Goal: Task Accomplishment & Management: Manage account settings

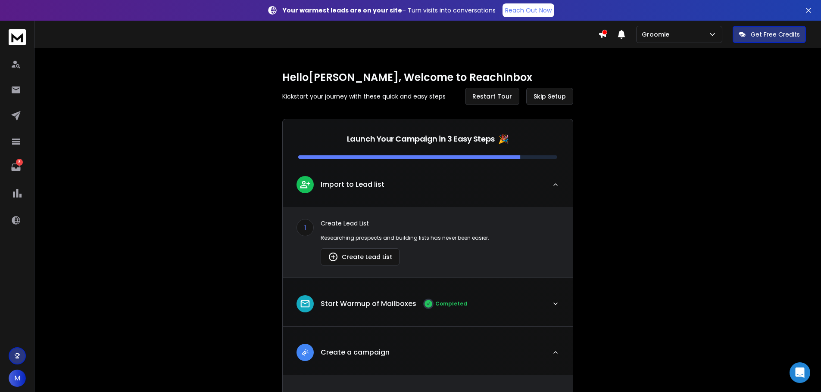
drag, startPoint x: 133, startPoint y: 0, endPoint x: 132, endPoint y: 115, distance: 114.6
click at [120, 128] on div "Hello [PERSON_NAME] , Welcome to ReachInbox Kickstart your journey with these q…" at bounding box center [427, 399] width 759 height 684
click at [18, 94] on icon at bounding box center [16, 90] width 10 height 10
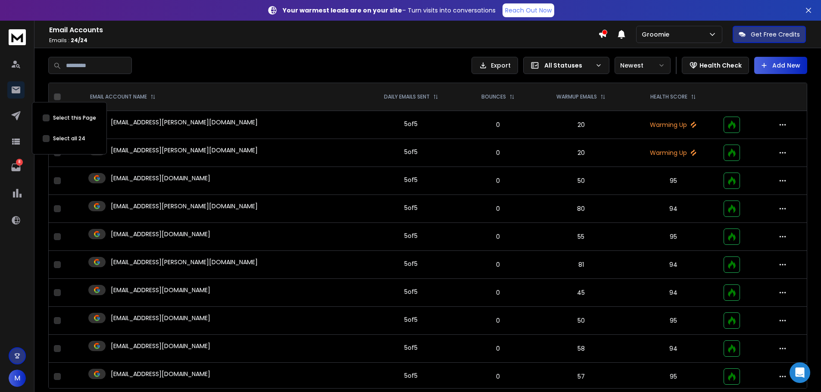
click at [59, 93] on button "Select this Page" at bounding box center [57, 96] width 7 height 7
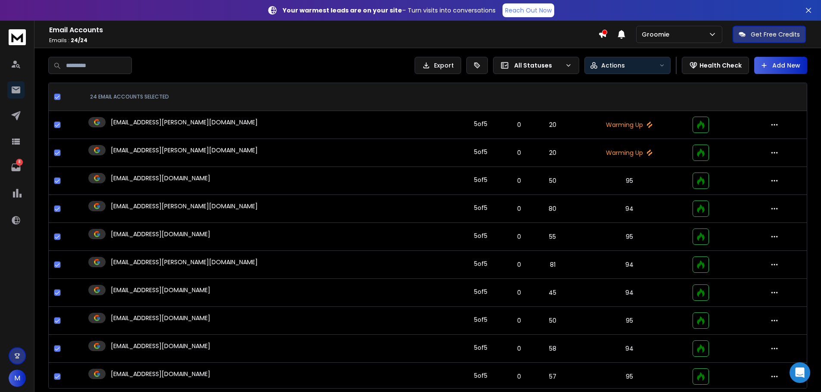
click at [636, 59] on button "Actions" at bounding box center [627, 65] width 86 height 17
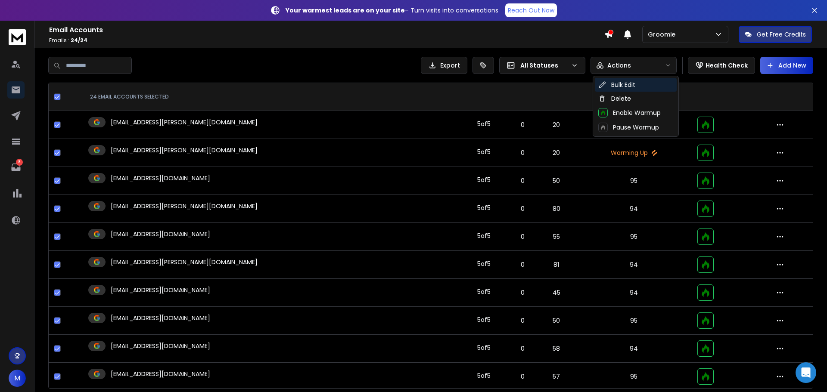
click at [635, 86] on div "Bulk Edit" at bounding box center [616, 85] width 37 height 9
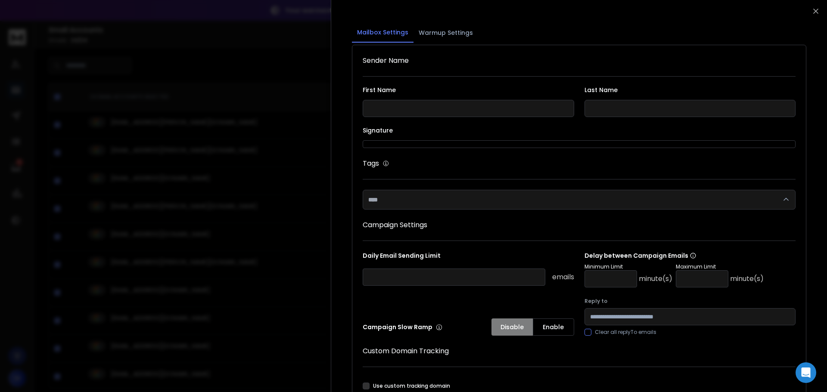
click at [431, 273] on input "number" at bounding box center [454, 277] width 183 height 17
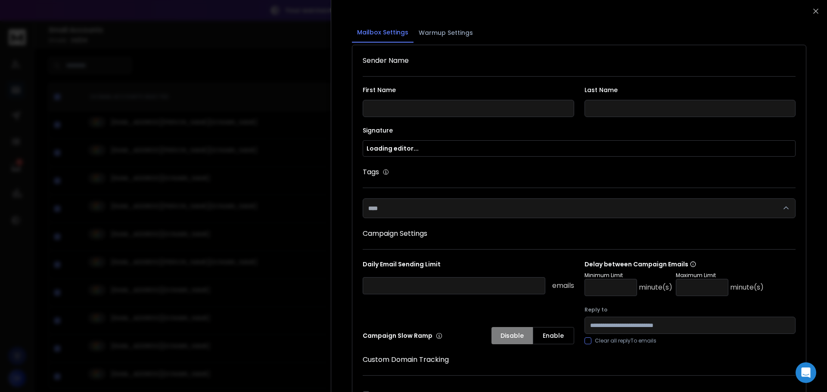
scroll to position [74, 0]
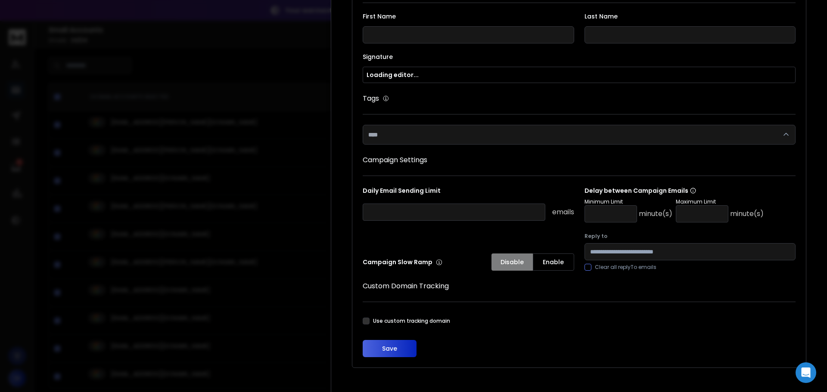
type input "**"
click at [394, 354] on button "Save" at bounding box center [390, 348] width 54 height 17
click at [279, 251] on div at bounding box center [413, 196] width 827 height 392
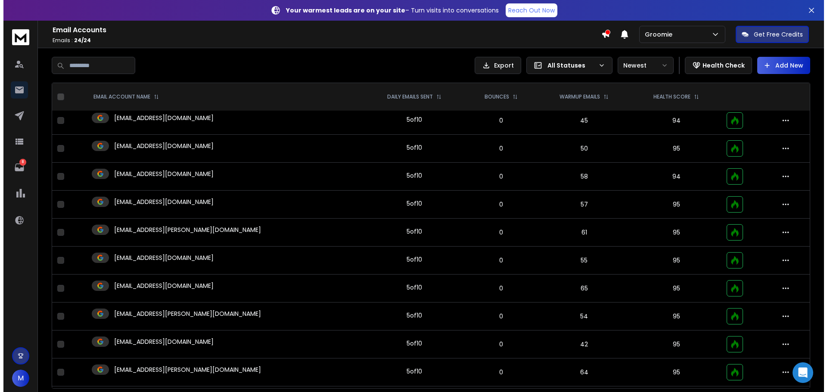
scroll to position [0, 0]
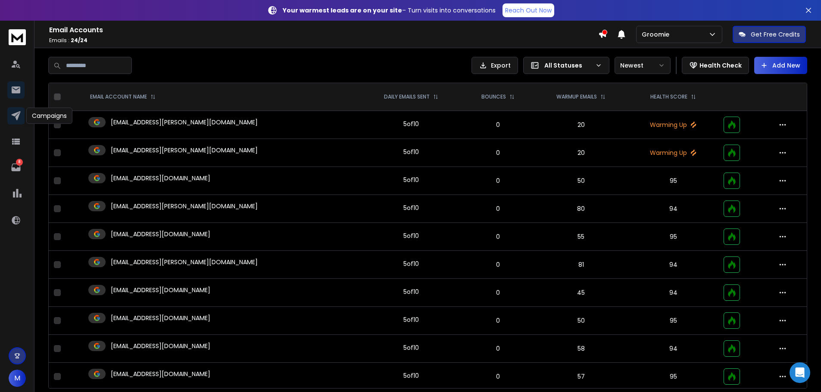
click at [19, 117] on icon at bounding box center [16, 116] width 10 height 10
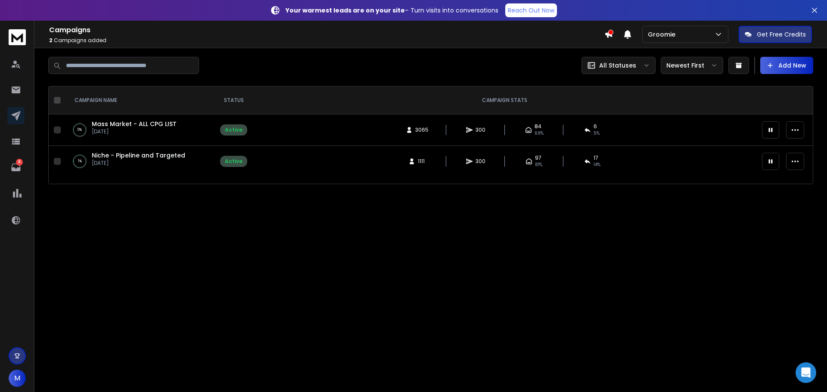
click at [277, 134] on div "3065 300 84 69 % 6 5 %" at bounding box center [505, 130] width 494 height 14
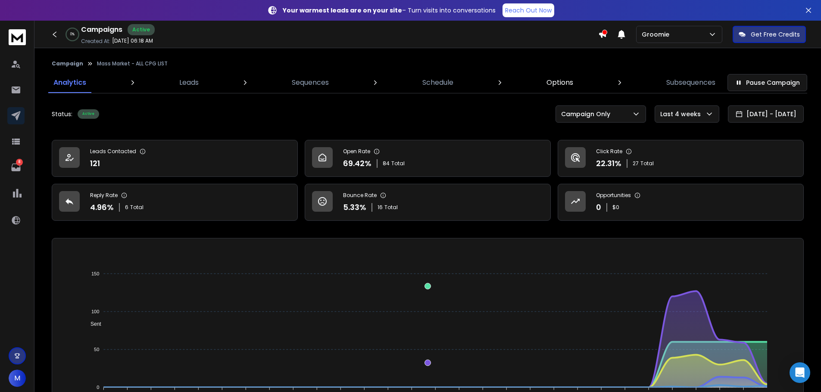
click at [566, 86] on p "Options" at bounding box center [559, 83] width 27 height 10
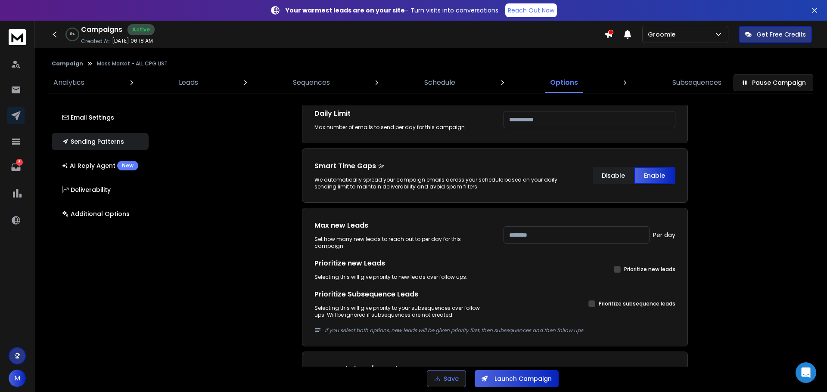
scroll to position [388, 0]
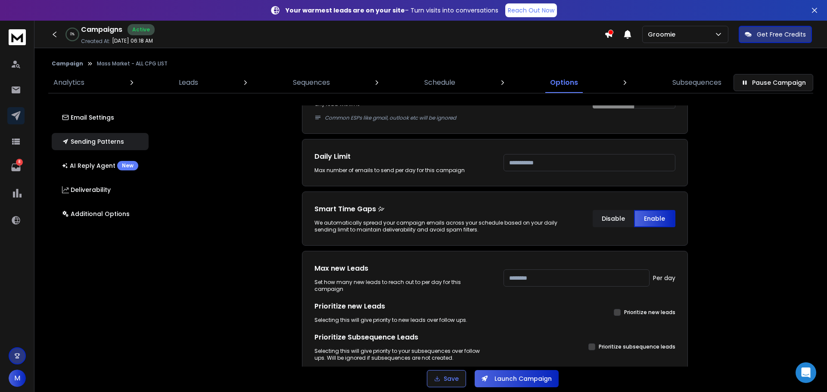
drag, startPoint x: 535, startPoint y: 163, endPoint x: 474, endPoint y: 163, distance: 61.2
click at [474, 163] on div "Daily Limit Max number of emails to send per day for this campaign ***" at bounding box center [494, 163] width 361 height 22
click at [535, 164] on input "***" at bounding box center [590, 162] width 172 height 17
click at [372, 169] on div "Max number of emails to send per day for this campaign" at bounding box center [400, 170] width 172 height 7
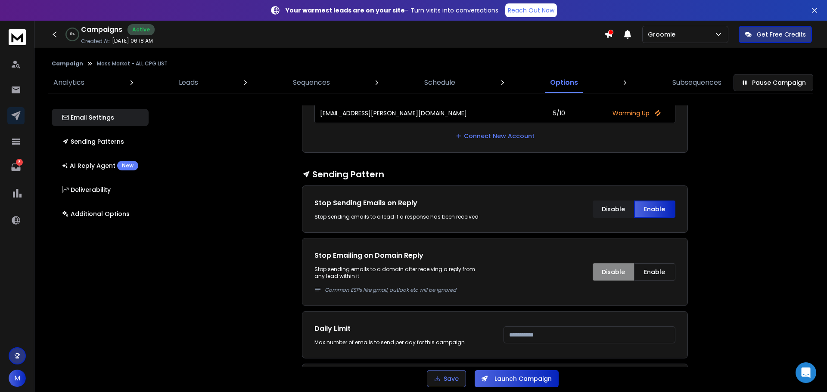
scroll to position [302, 0]
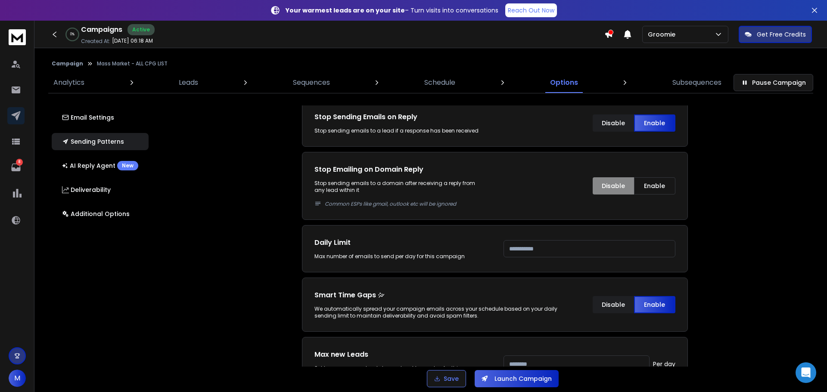
click at [529, 245] on input "***" at bounding box center [590, 248] width 172 height 17
drag, startPoint x: 534, startPoint y: 250, endPoint x: 482, endPoint y: 250, distance: 52.6
click at [482, 250] on div "Daily Limit Max number of emails to send per day for this campaign ***" at bounding box center [494, 249] width 361 height 22
click at [542, 249] on input "***" at bounding box center [590, 248] width 172 height 17
click at [488, 244] on div "Daily Limit Max number of emails to send per day for this campaign ***" at bounding box center [494, 249] width 361 height 22
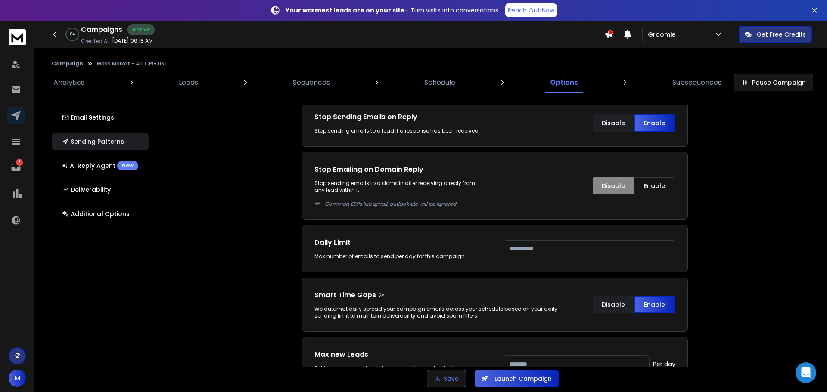
click at [537, 246] on input "***" at bounding box center [590, 248] width 172 height 17
click at [485, 248] on div "Daily Limit Max number of emails to send per day for this campaign ***" at bounding box center [494, 249] width 361 height 22
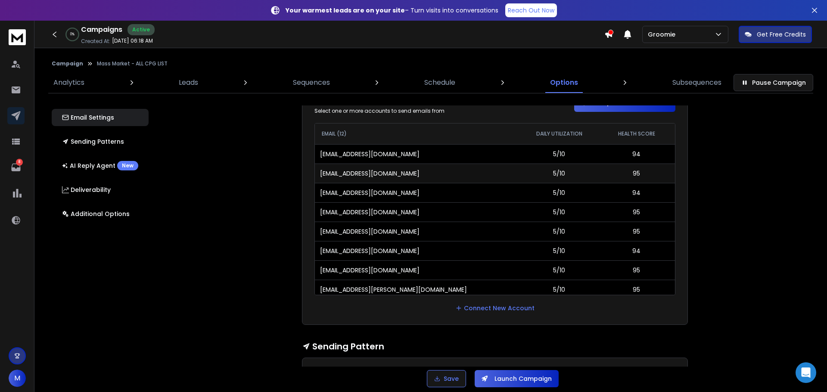
scroll to position [0, 0]
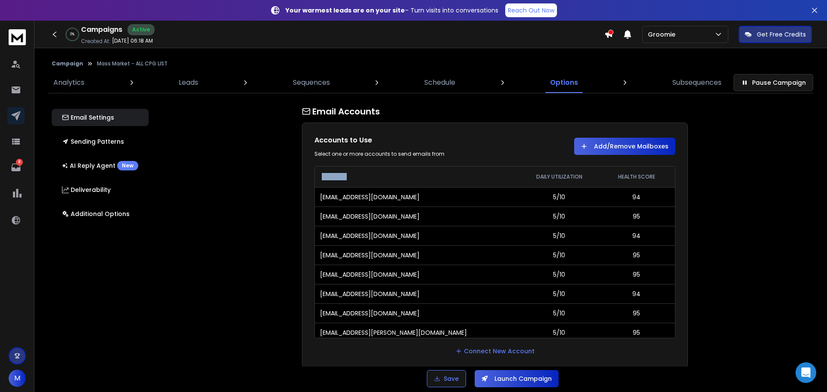
drag, startPoint x: 315, startPoint y: 177, endPoint x: 348, endPoint y: 177, distance: 32.7
click at [348, 177] on th "EMAIL (12)" at bounding box center [417, 177] width 205 height 21
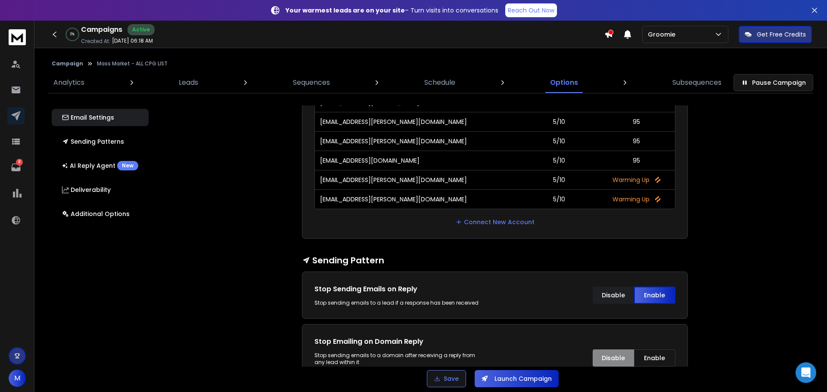
scroll to position [302, 0]
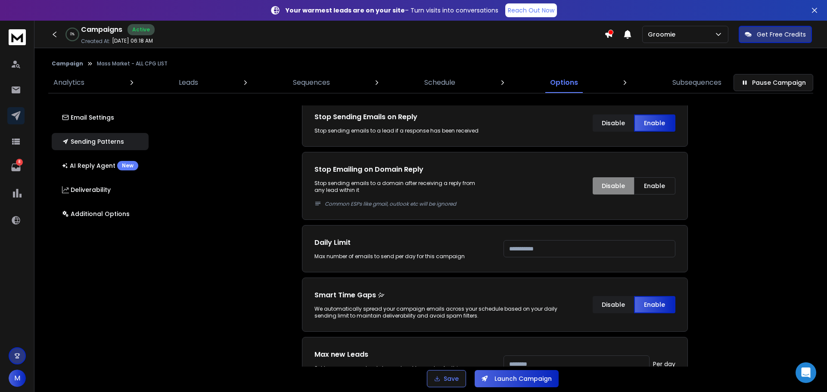
drag, startPoint x: 524, startPoint y: 245, endPoint x: 489, endPoint y: 247, distance: 35.4
click at [489, 247] on div "Daily Limit Max number of emails to send per day for this campaign ***" at bounding box center [494, 249] width 361 height 22
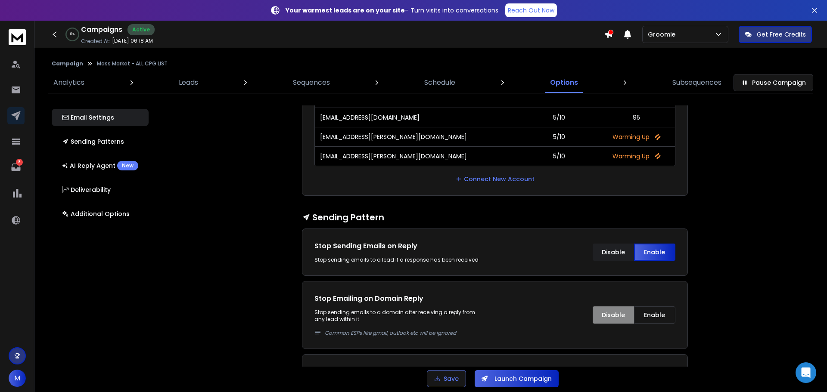
scroll to position [258, 0]
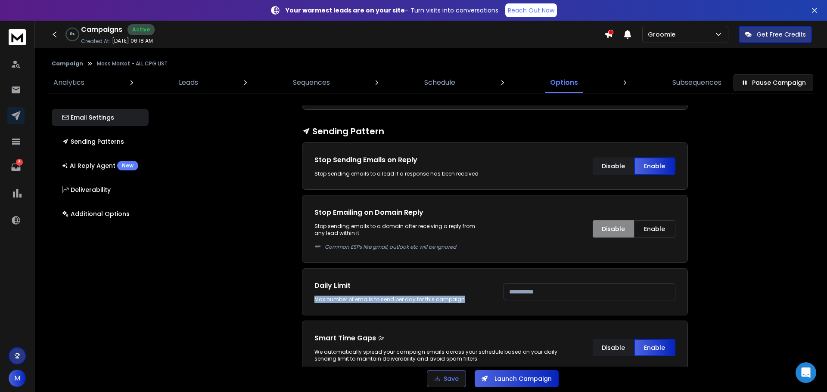
drag, startPoint x: 312, startPoint y: 302, endPoint x: 468, endPoint y: 300, distance: 155.5
click at [468, 300] on div "Daily Limit Max number of emails to send per day for this campaign ***" at bounding box center [495, 291] width 386 height 47
click at [441, 300] on div "Max number of emails to send per day for this campaign" at bounding box center [400, 299] width 172 height 7
drag, startPoint x: 415, startPoint y: 301, endPoint x: 464, endPoint y: 297, distance: 48.9
click at [464, 297] on div "Max number of emails to send per day for this campaign" at bounding box center [400, 299] width 172 height 7
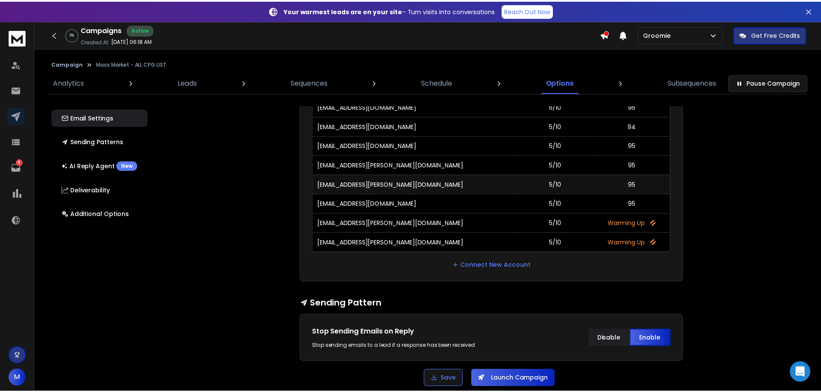
scroll to position [0, 0]
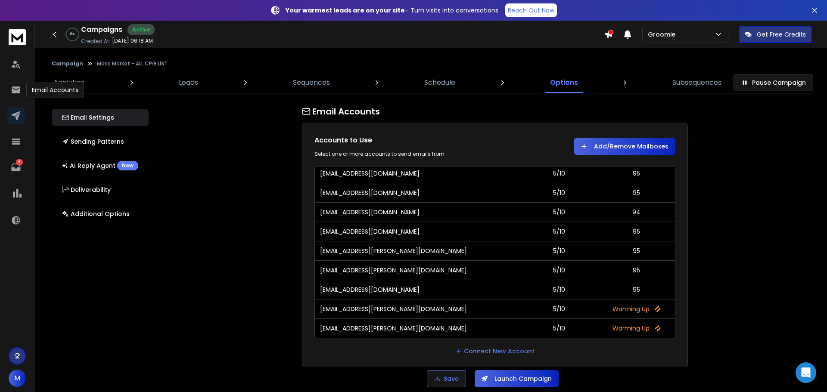
click at [4, 88] on div "8 M" at bounding box center [17, 208] width 34 height 375
click at [10, 90] on link at bounding box center [15, 89] width 17 height 17
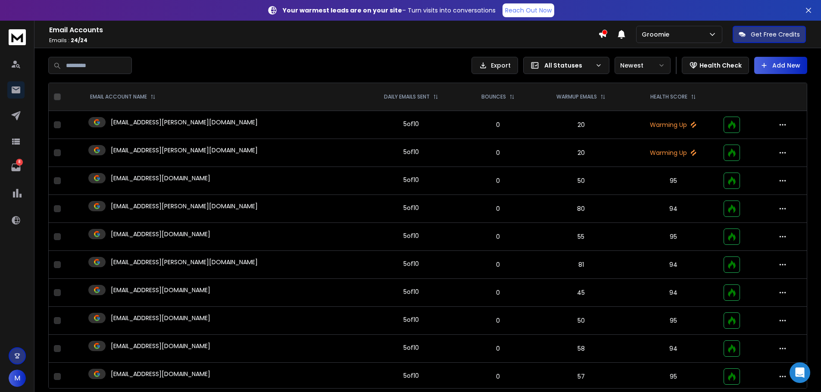
click at [317, 180] on div "[EMAIL_ADDRESS][DOMAIN_NAME]" at bounding box center [221, 178] width 266 height 10
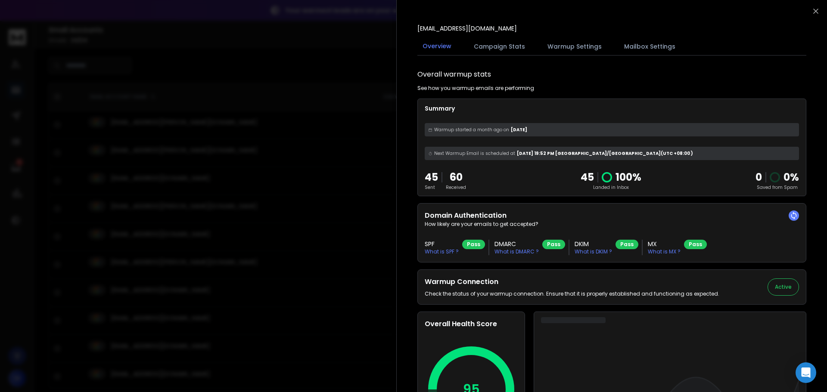
click at [583, 44] on button "Warmup Settings" at bounding box center [574, 46] width 65 height 19
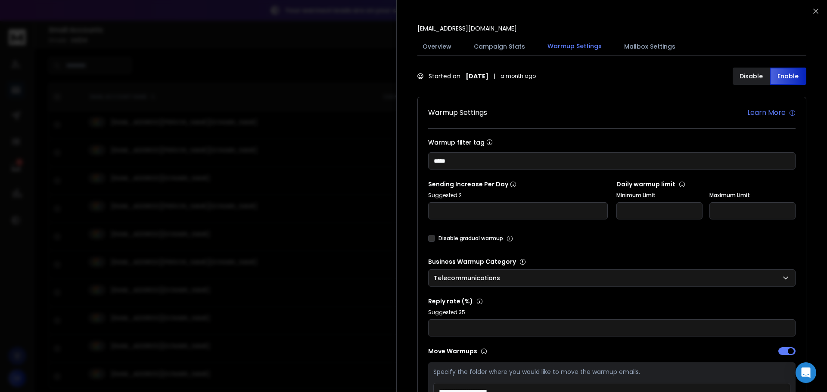
drag, startPoint x: 733, startPoint y: 212, endPoint x: 712, endPoint y: 213, distance: 20.7
click at [712, 213] on input "**" at bounding box center [753, 210] width 86 height 17
click at [365, 65] on div at bounding box center [413, 196] width 827 height 392
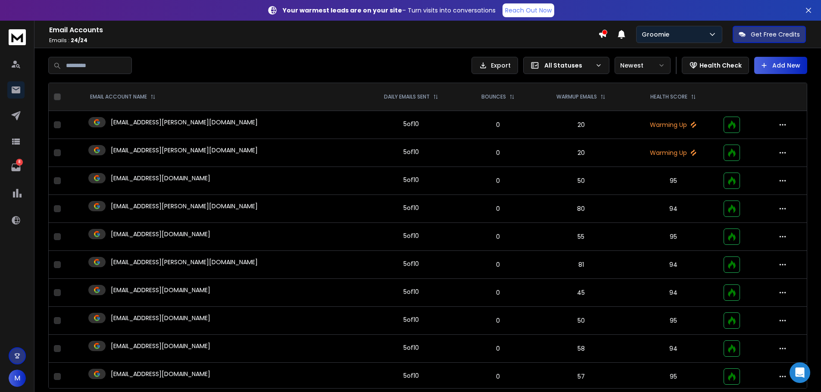
click at [671, 36] on p "Groomie" at bounding box center [656, 34] width 31 height 9
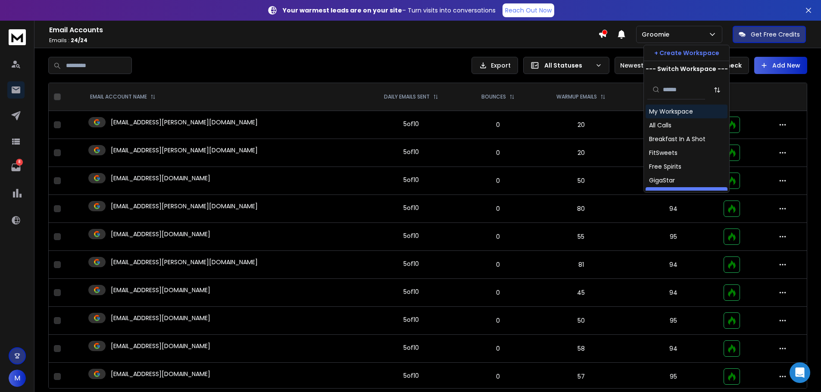
click at [416, 62] on div at bounding box center [257, 65] width 418 height 17
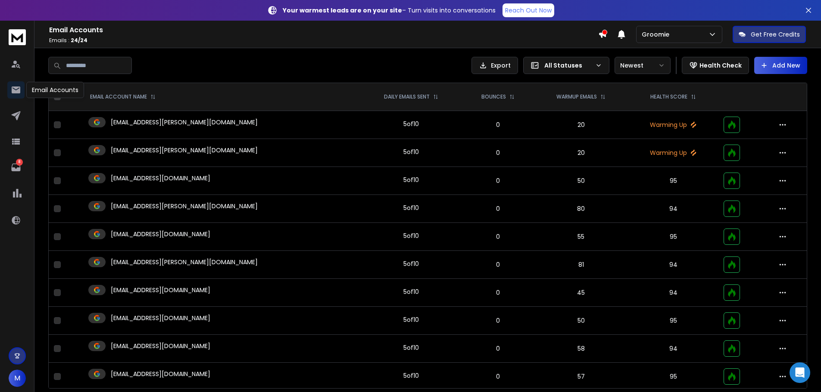
click at [17, 91] on icon at bounding box center [16, 90] width 9 height 7
click at [16, 113] on icon at bounding box center [15, 115] width 9 height 9
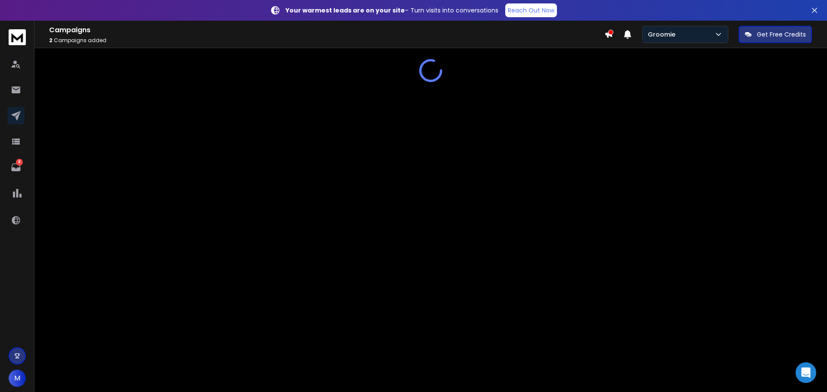
click at [692, 35] on div "Groomie" at bounding box center [685, 34] width 75 height 9
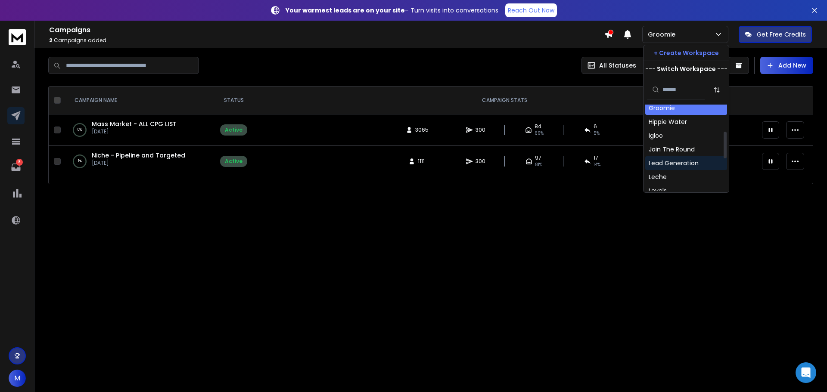
scroll to position [190, 0]
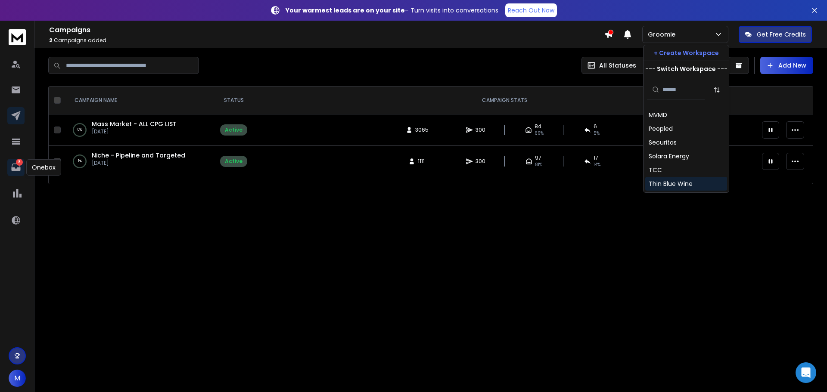
click at [18, 165] on p "8" at bounding box center [19, 162] width 7 height 7
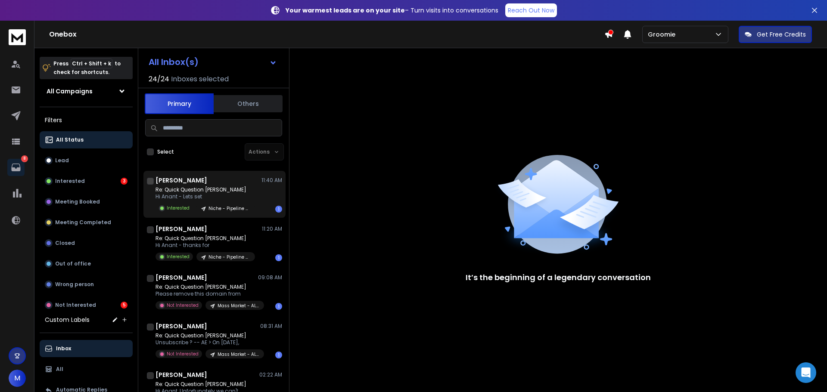
click at [227, 185] on div "[PERSON_NAME] 11:40 AM Re: Quick Question [PERSON_NAME] Hi Anant - Lets set Int…" at bounding box center [219, 194] width 127 height 37
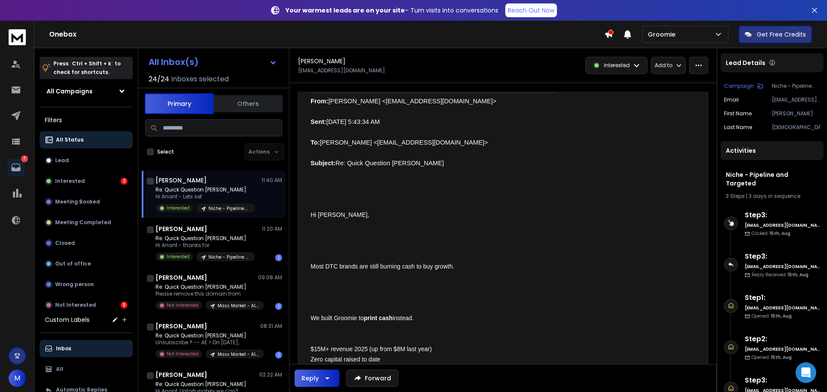
scroll to position [43, 0]
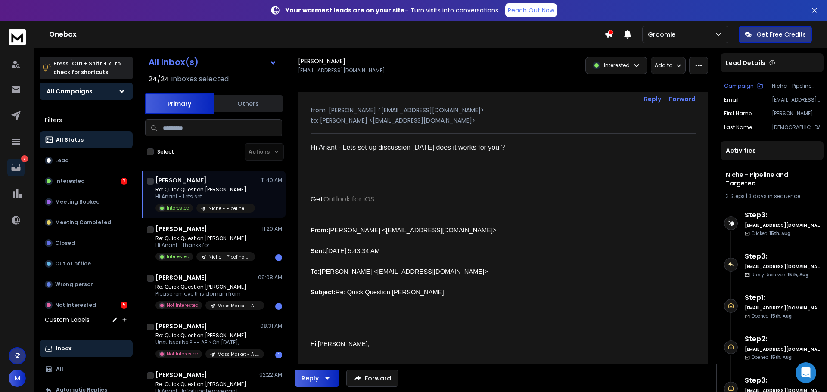
click at [95, 88] on button "All Campaigns" at bounding box center [86, 91] width 93 height 17
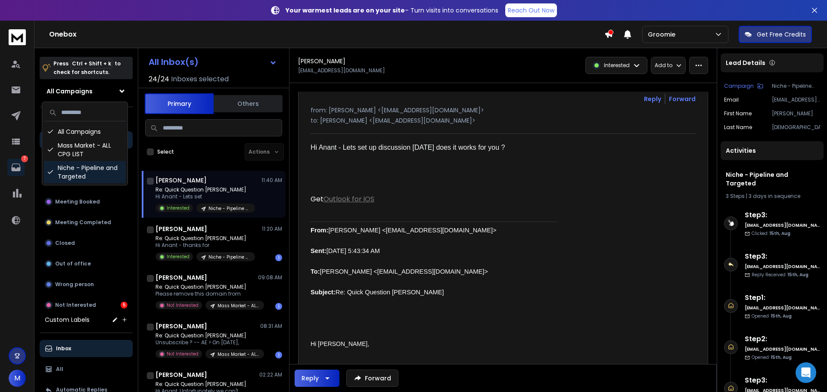
click at [88, 170] on div "Niche - Pipeline and Targeted" at bounding box center [85, 172] width 82 height 22
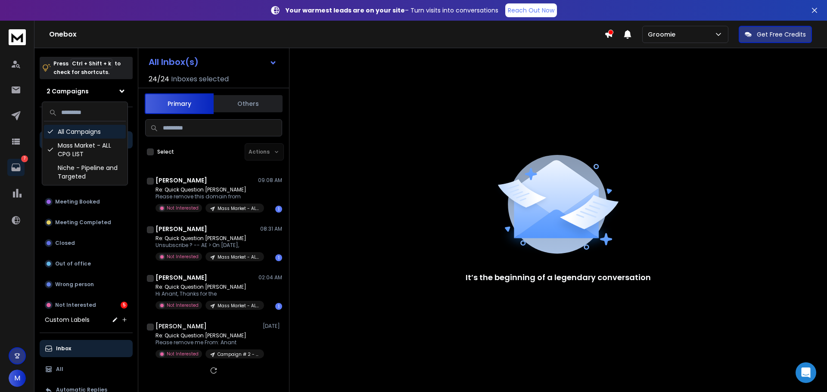
click at [92, 135] on div "All Campaigns" at bounding box center [85, 132] width 82 height 14
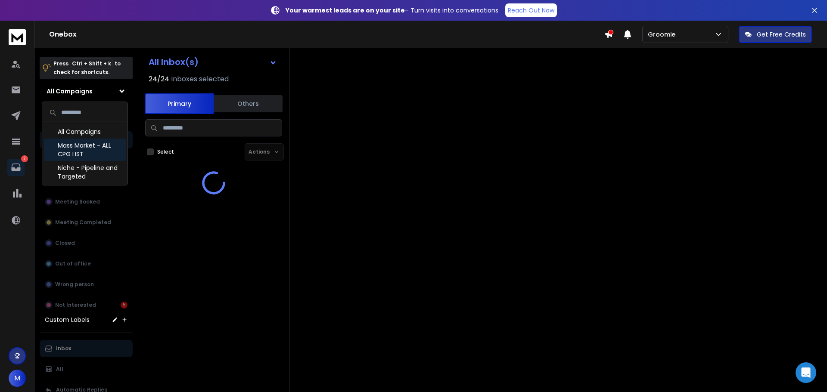
click at [93, 149] on div "Mass Market - ALL CPG LIST" at bounding box center [85, 150] width 82 height 22
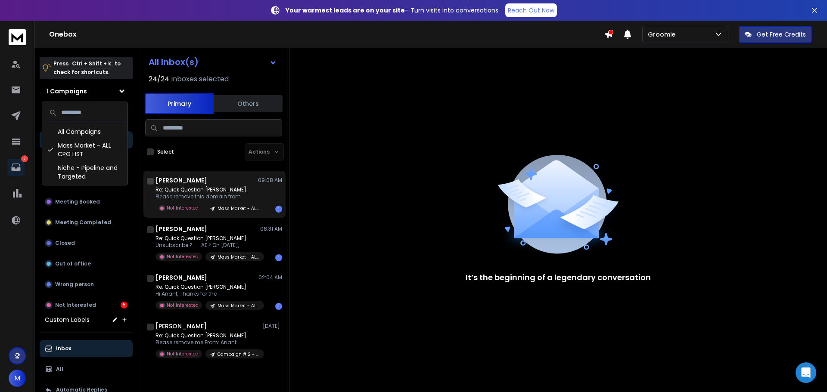
click at [230, 192] on p "Re: Quick Question [PERSON_NAME]" at bounding box center [207, 190] width 103 height 7
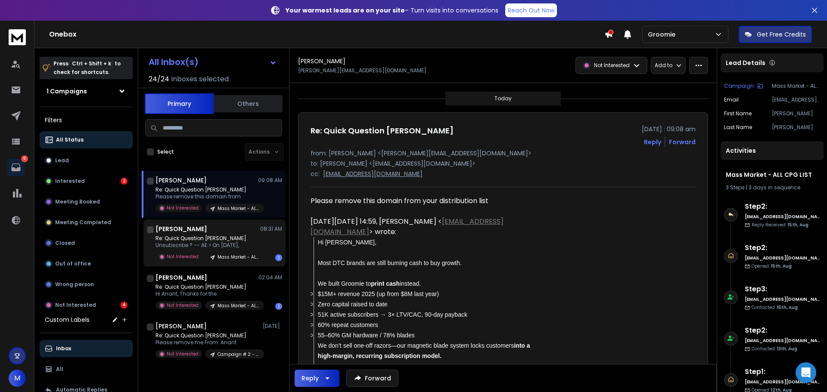
click at [218, 240] on p "Re: Quick Question [PERSON_NAME]" at bounding box center [207, 238] width 103 height 7
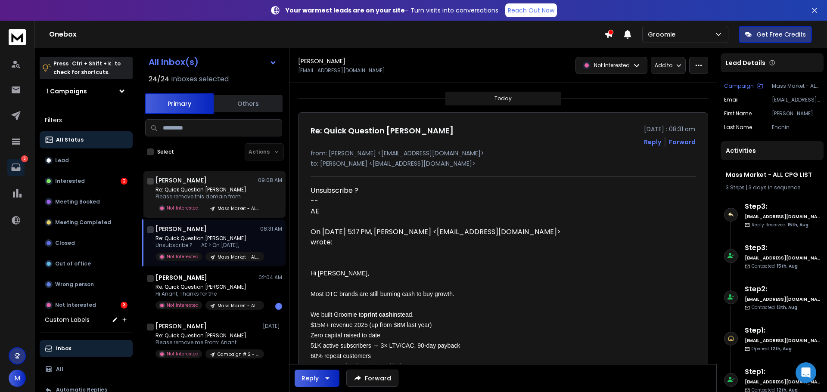
click at [223, 187] on p "Re: Quick Question [PERSON_NAME]" at bounding box center [207, 190] width 103 height 7
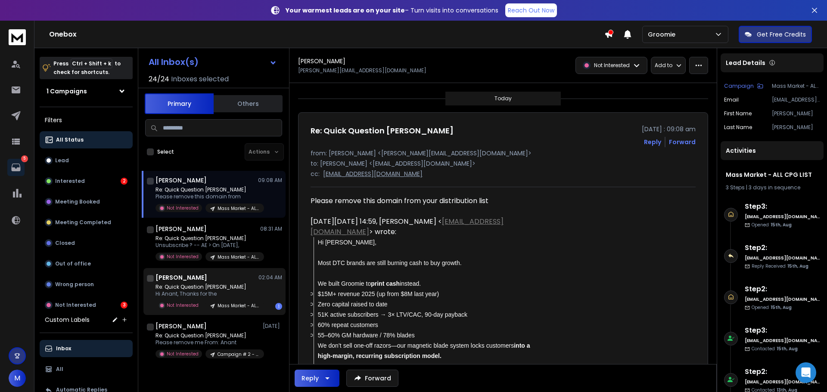
click at [223, 285] on p "Re: Quick Question [PERSON_NAME]" at bounding box center [207, 287] width 103 height 7
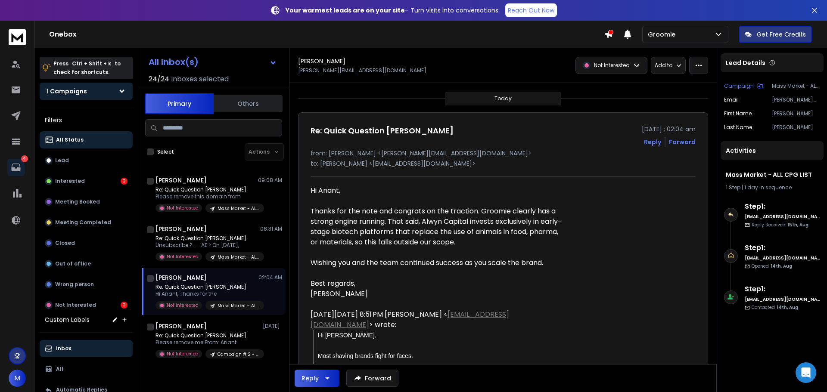
click at [118, 90] on icon at bounding box center [122, 91] width 8 height 8
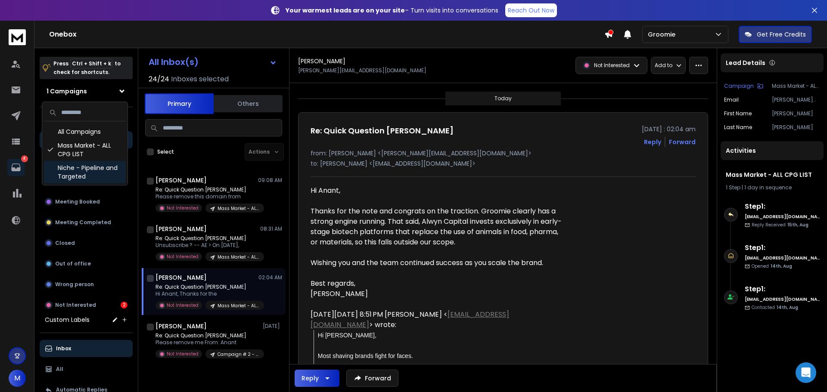
click at [91, 174] on div "Niche - Pipeline and Targeted" at bounding box center [85, 172] width 82 height 22
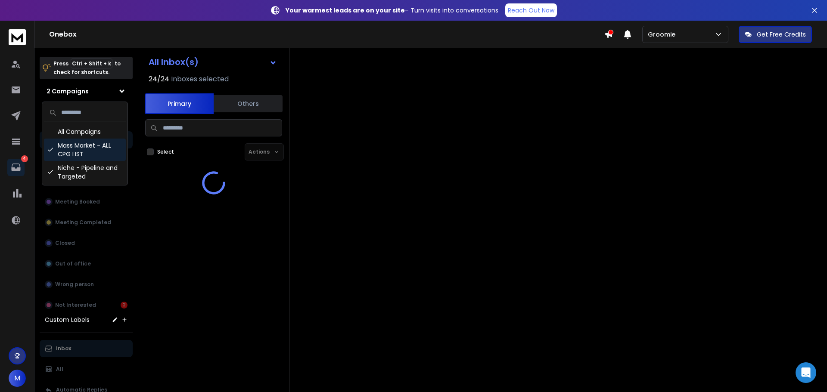
click at [80, 146] on div "Mass Market - ALL CPG LIST" at bounding box center [85, 150] width 82 height 22
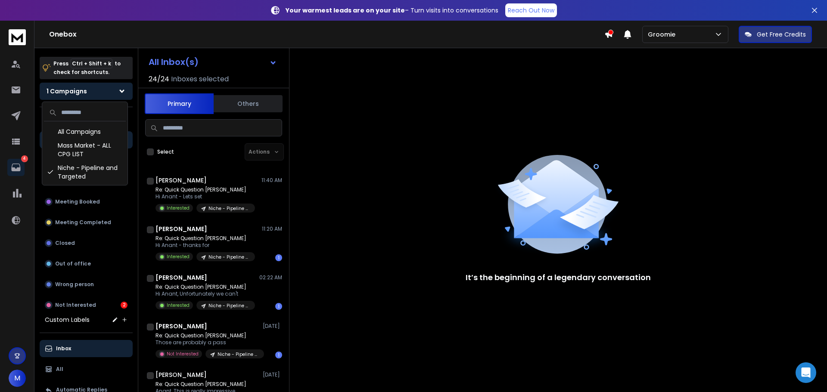
click at [118, 93] on icon at bounding box center [122, 91] width 8 height 8
